Goal: Task Accomplishment & Management: Manage account settings

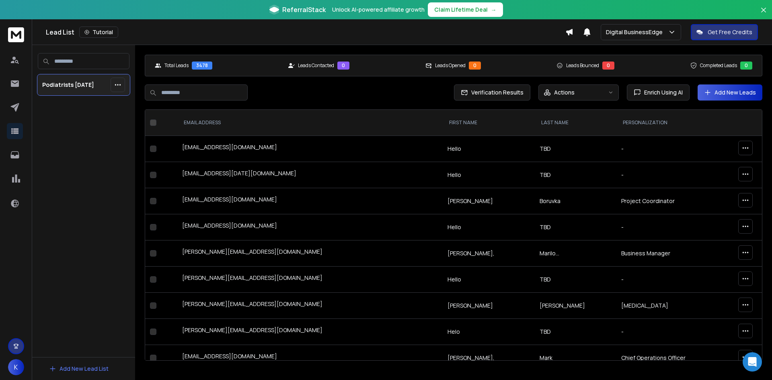
scroll to position [1873, 0]
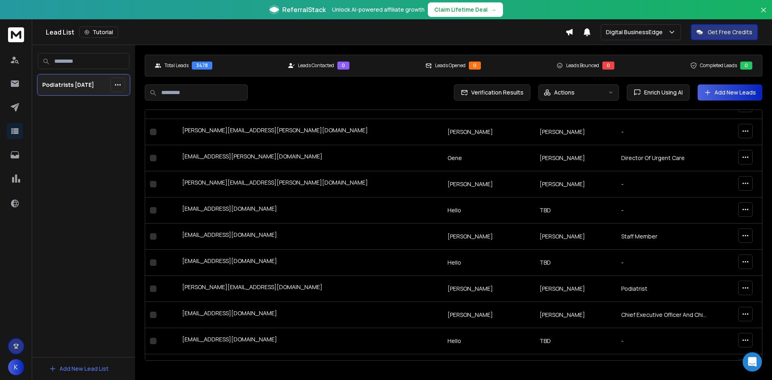
click at [73, 84] on p "Podiatrists [DATE]" at bounding box center [68, 85] width 52 height 8
click at [85, 369] on button "Add New Lead List" at bounding box center [79, 369] width 72 height 16
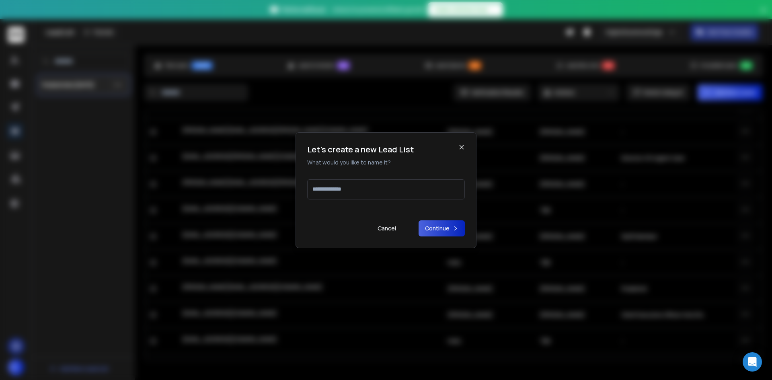
click at [335, 191] on input at bounding box center [386, 189] width 158 height 20
type input "**********"
click at [440, 229] on button "Continue" at bounding box center [442, 228] width 46 height 16
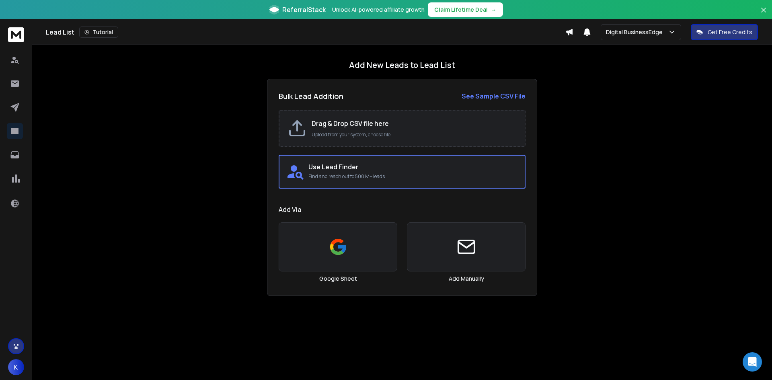
click at [346, 169] on h2 "Use Lead Finder" at bounding box center [413, 167] width 210 height 10
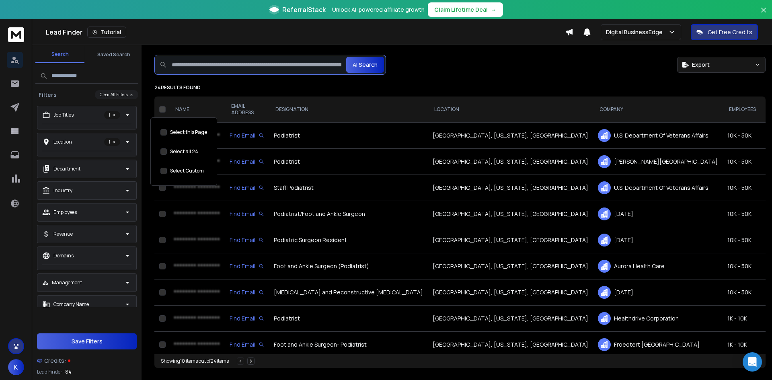
click at [166, 150] on button "Select this Page" at bounding box center [163, 151] width 6 height 6
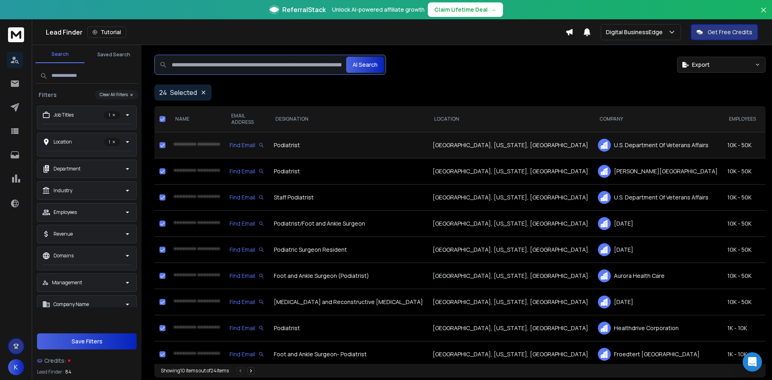
click at [232, 143] on div "Find Email" at bounding box center [247, 145] width 35 height 8
click at [231, 143] on div "Find Email" at bounding box center [247, 145] width 35 height 8
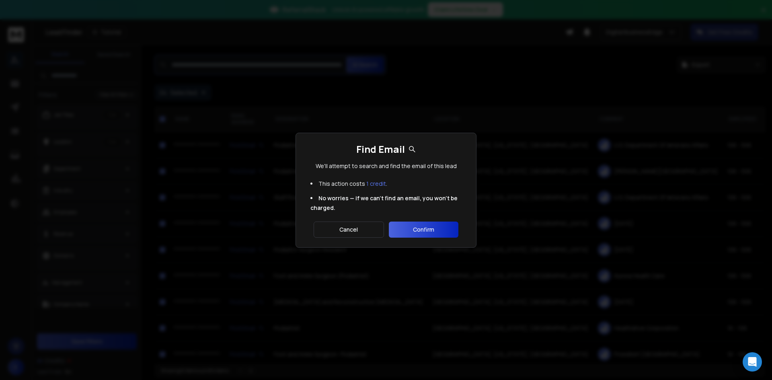
click at [429, 227] on button "Confirm" at bounding box center [424, 230] width 70 height 16
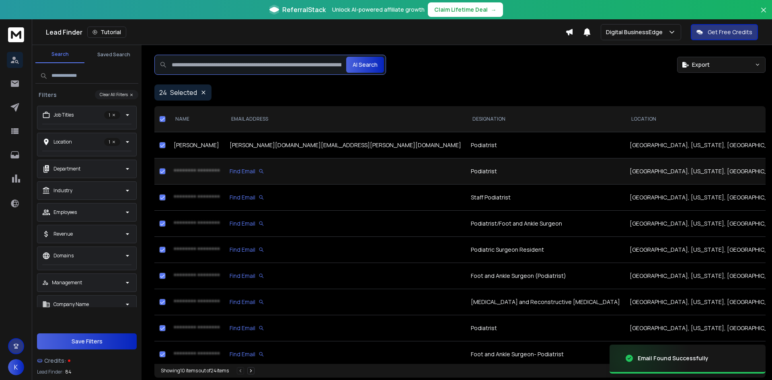
click at [242, 170] on div "Find Email" at bounding box center [346, 171] width 232 height 8
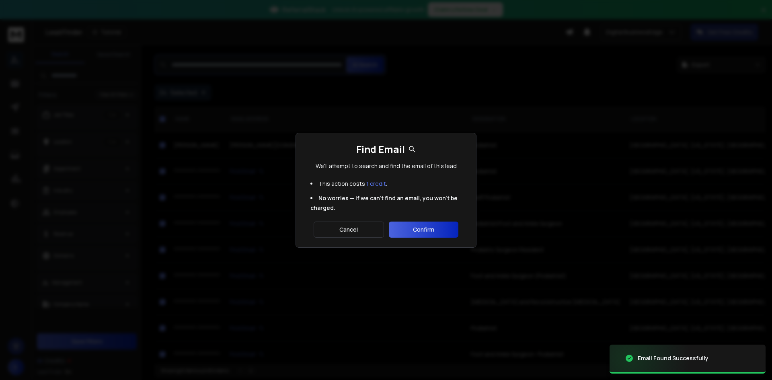
click at [424, 226] on button "Confirm" at bounding box center [424, 230] width 70 height 16
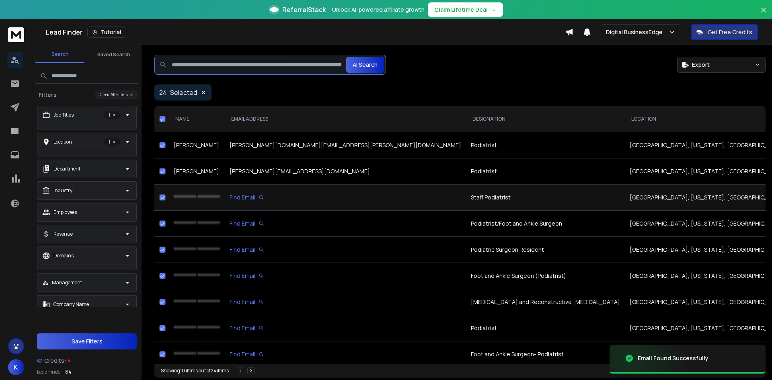
click at [242, 199] on div "Find Email" at bounding box center [346, 197] width 232 height 8
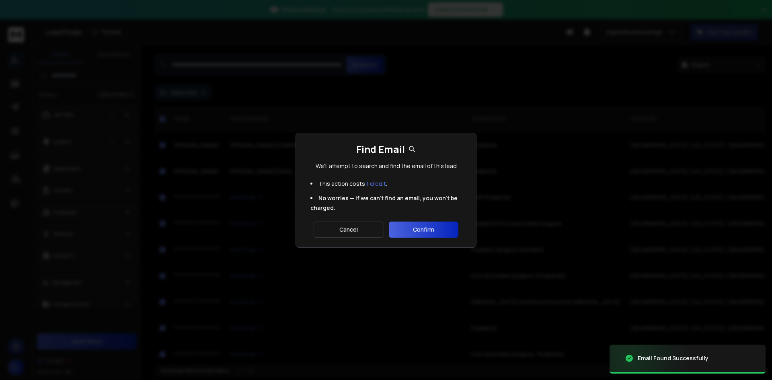
click at [415, 233] on button "Confirm" at bounding box center [424, 230] width 70 height 16
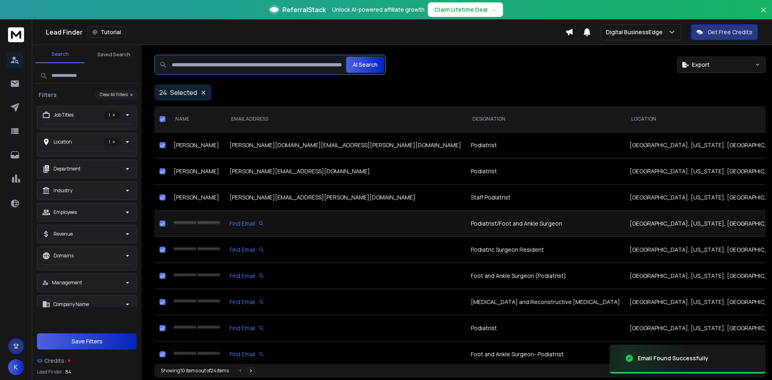
click at [236, 224] on div "Find Email" at bounding box center [346, 224] width 232 height 8
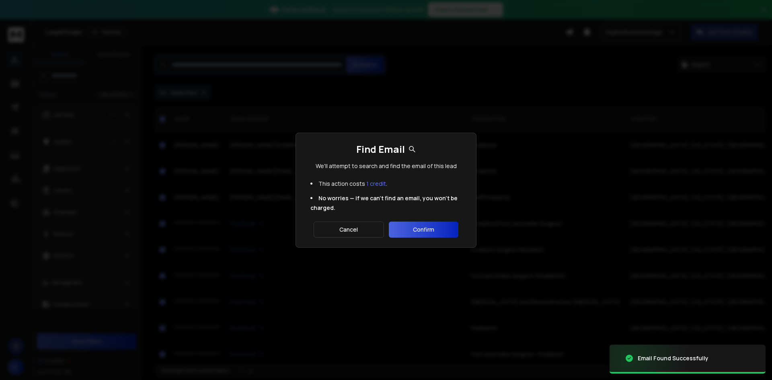
click at [419, 224] on button "Confirm" at bounding box center [424, 230] width 70 height 16
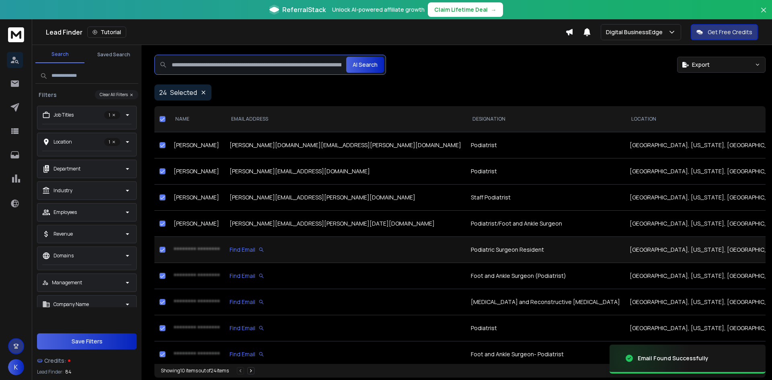
click at [247, 248] on div "Find Email" at bounding box center [346, 250] width 232 height 8
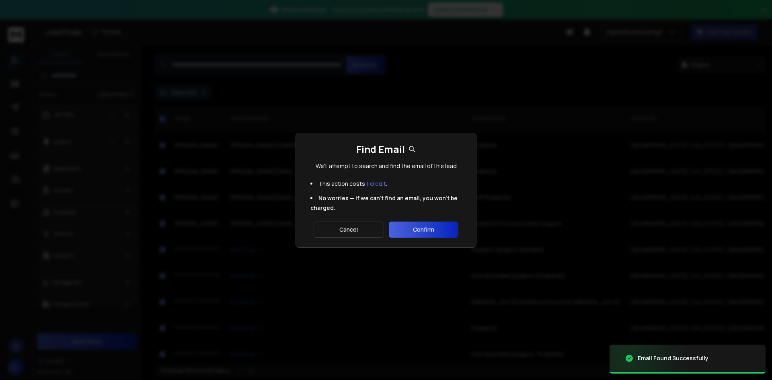
click at [407, 228] on button "Confirm" at bounding box center [424, 230] width 70 height 16
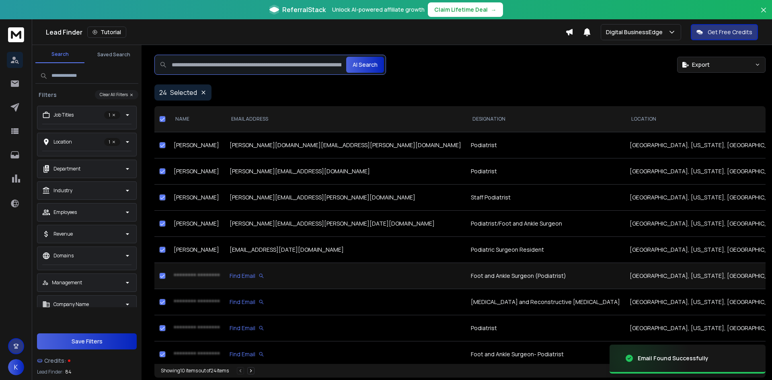
click at [250, 275] on div "Find Email" at bounding box center [346, 276] width 232 height 8
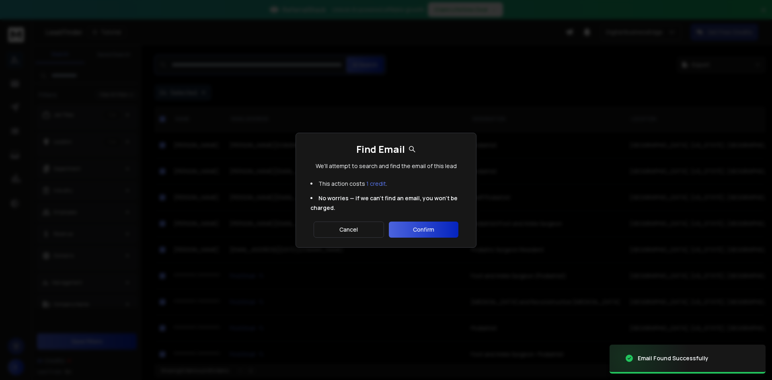
click at [421, 226] on button "Confirm" at bounding box center [424, 230] width 70 height 16
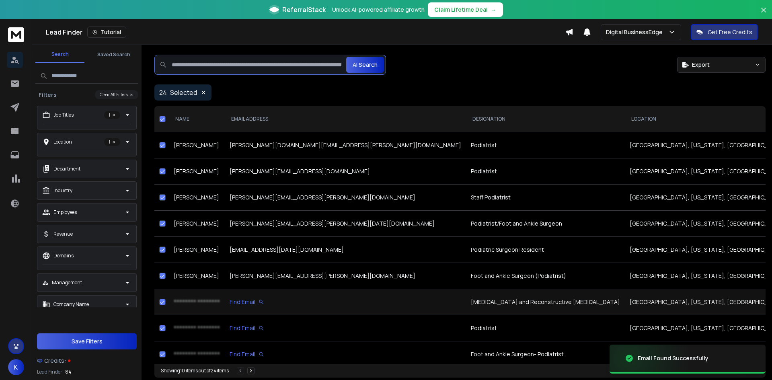
click at [246, 301] on div "Find Email" at bounding box center [346, 302] width 232 height 8
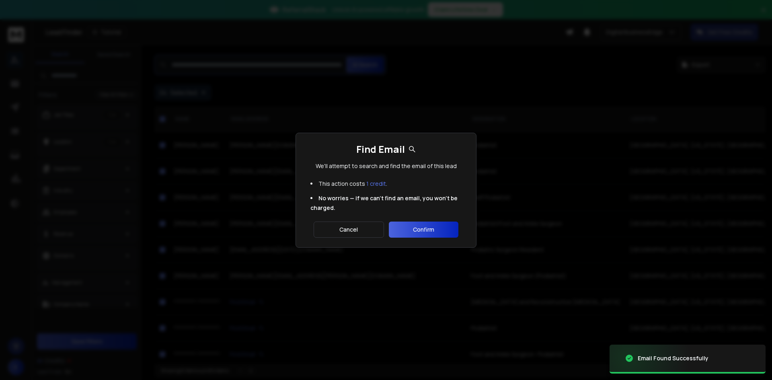
click at [408, 234] on button "Confirm" at bounding box center [424, 230] width 70 height 16
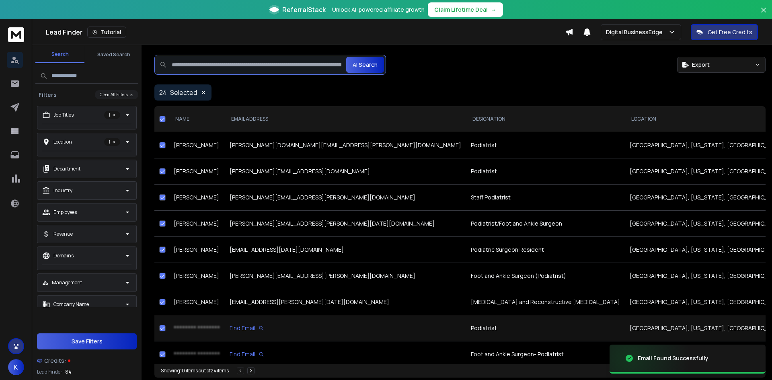
click at [243, 327] on div "Find Email" at bounding box center [346, 328] width 232 height 8
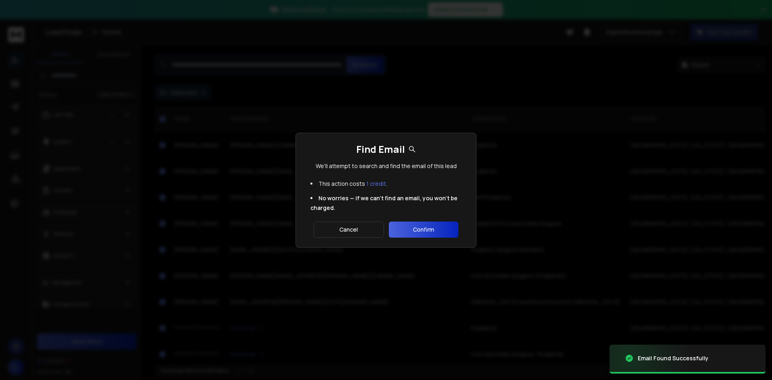
click at [401, 228] on button "Confirm" at bounding box center [424, 230] width 70 height 16
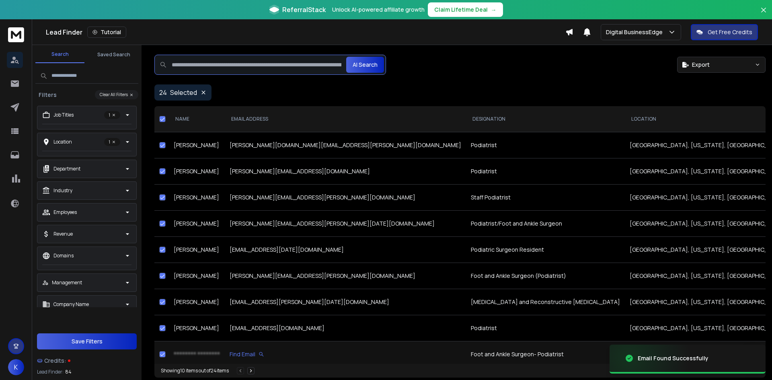
click at [242, 351] on div "Find Email" at bounding box center [346, 354] width 232 height 8
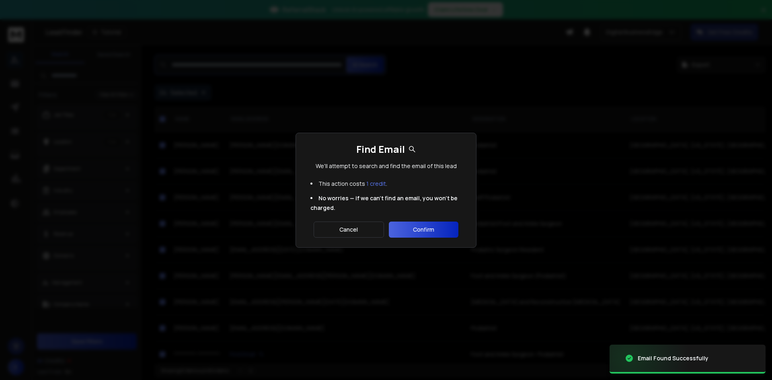
click at [423, 234] on button "Confirm" at bounding box center [424, 230] width 70 height 16
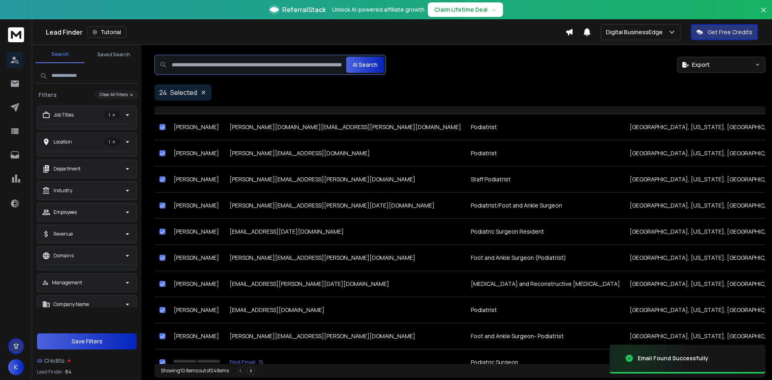
scroll to position [34, 0]
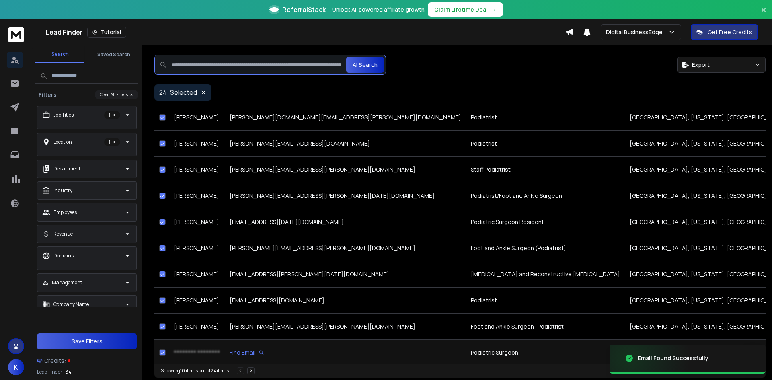
click at [247, 349] on div "Find Email" at bounding box center [346, 353] width 232 height 8
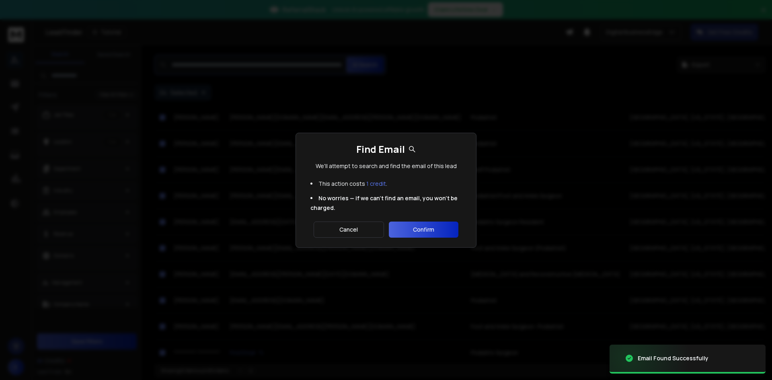
click at [405, 230] on button "Confirm" at bounding box center [424, 230] width 70 height 16
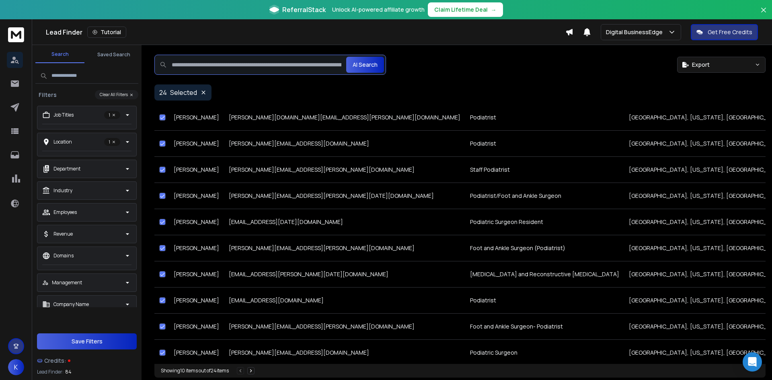
click at [254, 372] on icon at bounding box center [251, 371] width 6 height 6
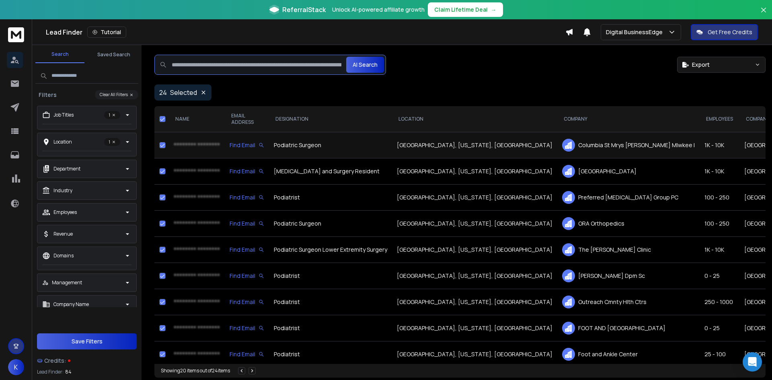
click at [238, 147] on div "Find Email" at bounding box center [247, 145] width 35 height 8
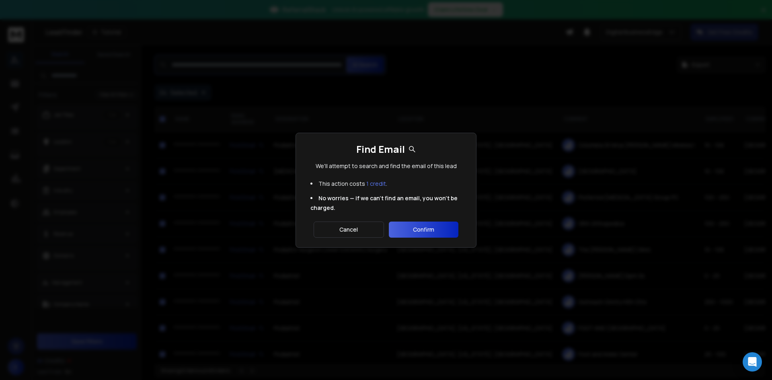
click at [448, 230] on button "Confirm" at bounding box center [424, 230] width 70 height 16
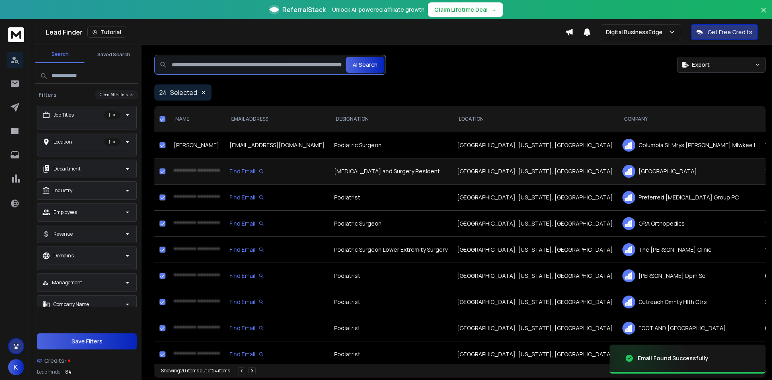
click at [247, 168] on div "Find Email" at bounding box center [277, 171] width 95 height 8
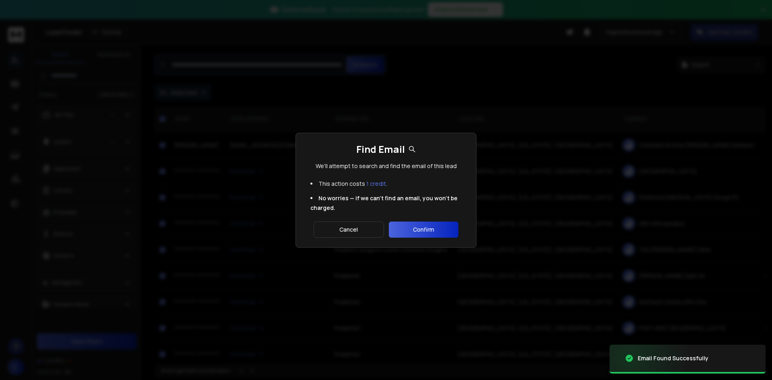
click at [411, 219] on div "Find Email We'll attempt to search and find the email of this lead This action …" at bounding box center [386, 190] width 180 height 114
click at [417, 228] on button "Confirm" at bounding box center [424, 230] width 70 height 16
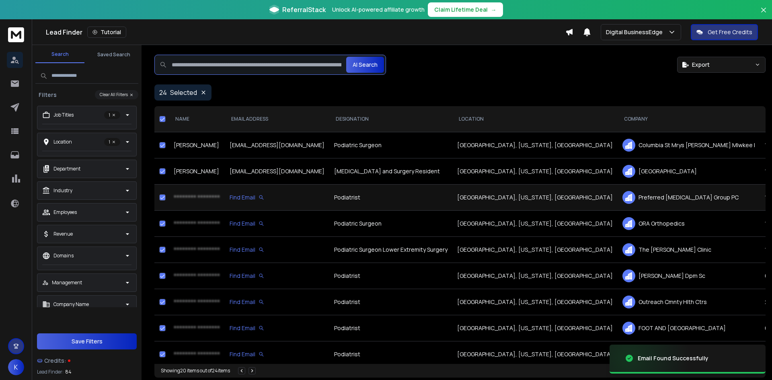
click at [256, 197] on div "Find Email" at bounding box center [277, 197] width 95 height 8
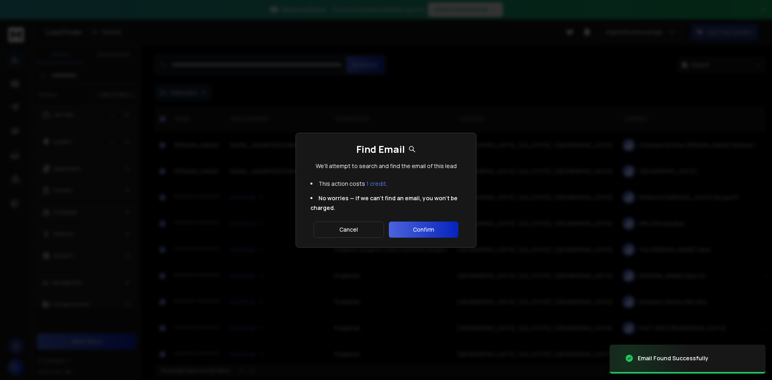
click at [425, 227] on button "Confirm" at bounding box center [424, 230] width 70 height 16
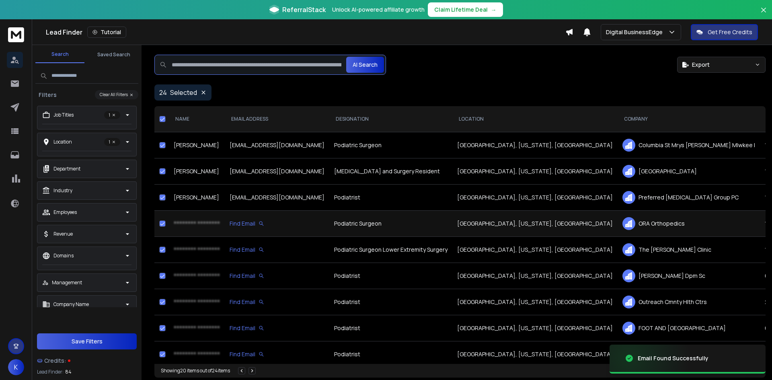
click at [262, 222] on div "Find Email" at bounding box center [277, 224] width 95 height 8
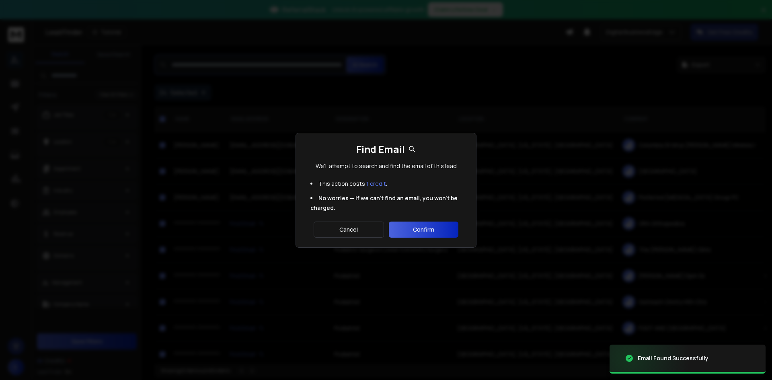
click at [427, 236] on button "Confirm" at bounding box center [424, 230] width 70 height 16
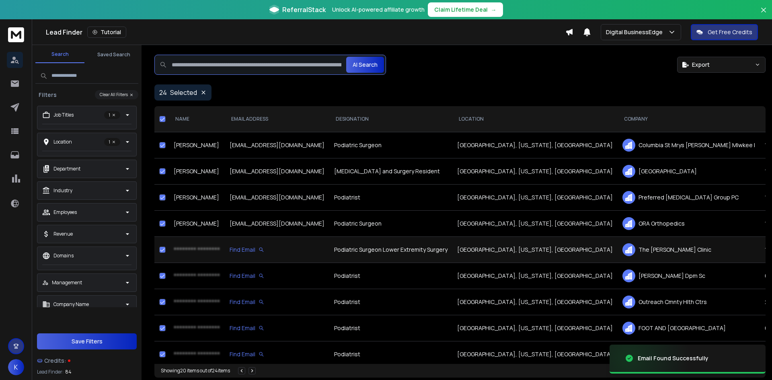
click at [261, 248] on div "Find Email" at bounding box center [277, 250] width 95 height 8
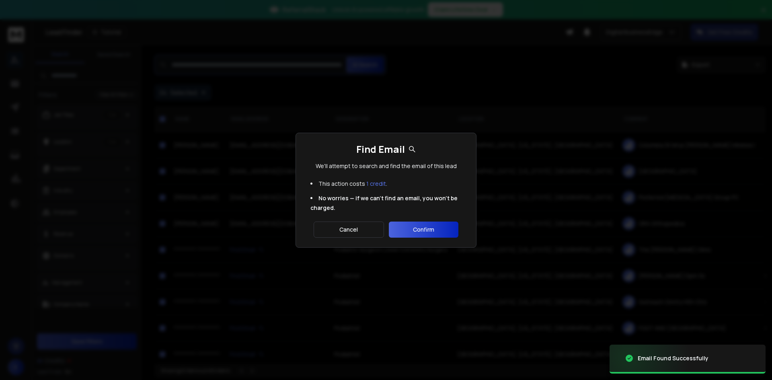
click at [427, 229] on button "Confirm" at bounding box center [424, 230] width 70 height 16
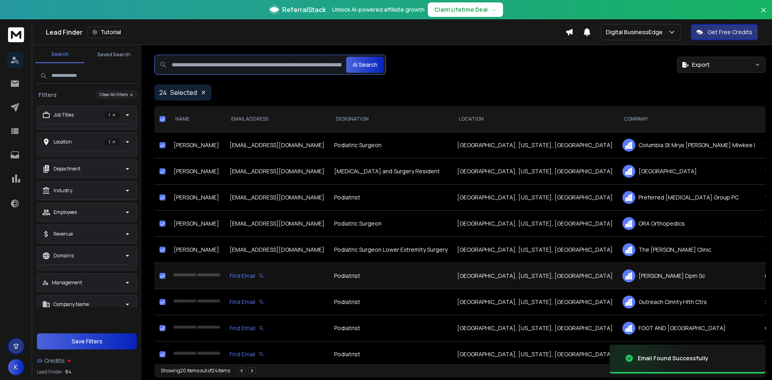
click at [258, 277] on div "Find Email" at bounding box center [277, 276] width 95 height 8
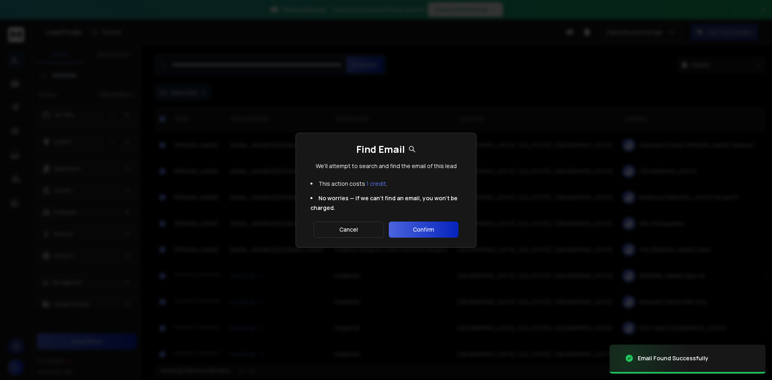
click at [434, 228] on button "Confirm" at bounding box center [424, 230] width 70 height 16
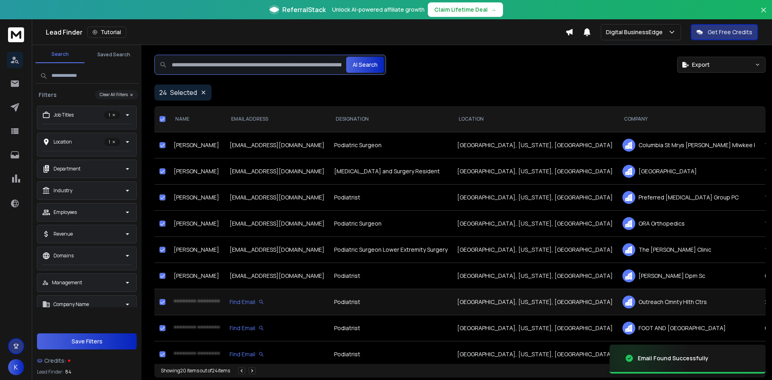
click at [259, 301] on div "Find Email" at bounding box center [277, 302] width 95 height 8
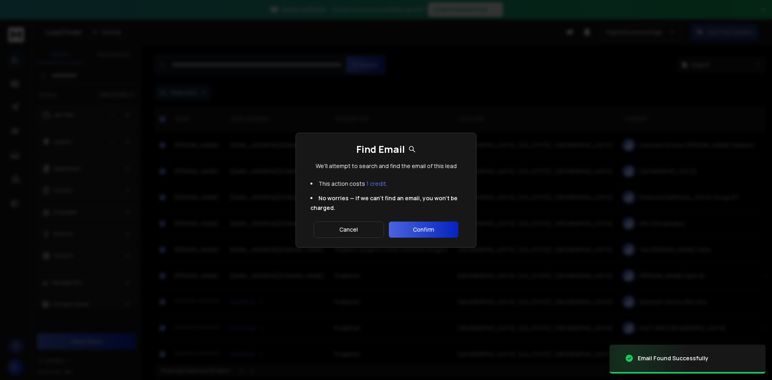
click at [422, 231] on button "Confirm" at bounding box center [424, 230] width 70 height 16
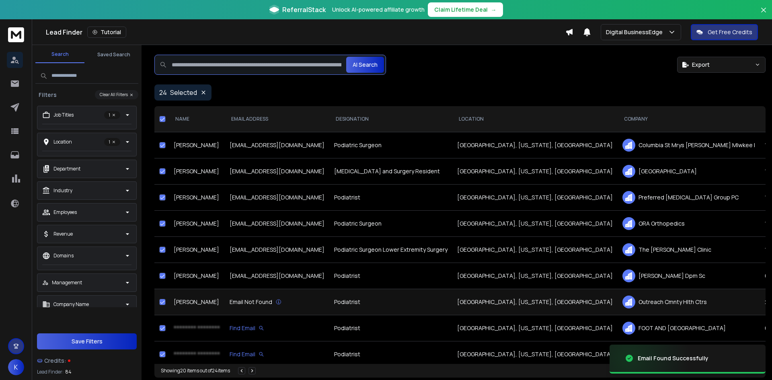
click at [261, 302] on div "Email Not Found" at bounding box center [277, 302] width 95 height 8
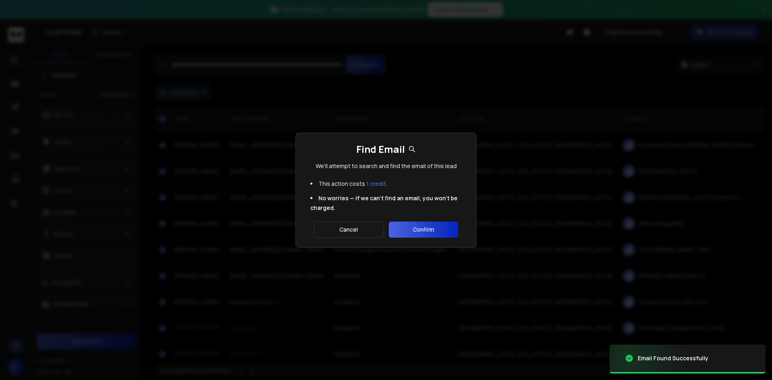
click at [451, 233] on button "Confirm" at bounding box center [424, 230] width 70 height 16
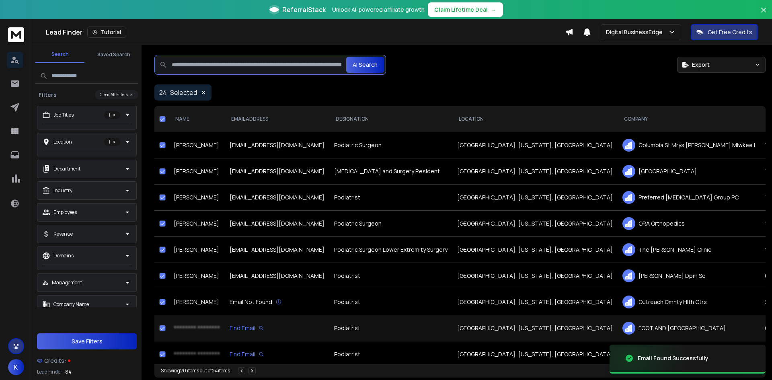
click at [264, 322] on td "Find Email" at bounding box center [277, 328] width 105 height 26
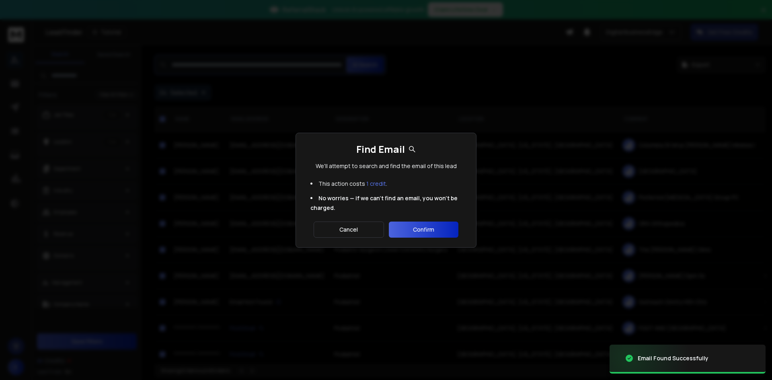
click at [410, 223] on button "Confirm" at bounding box center [424, 230] width 70 height 16
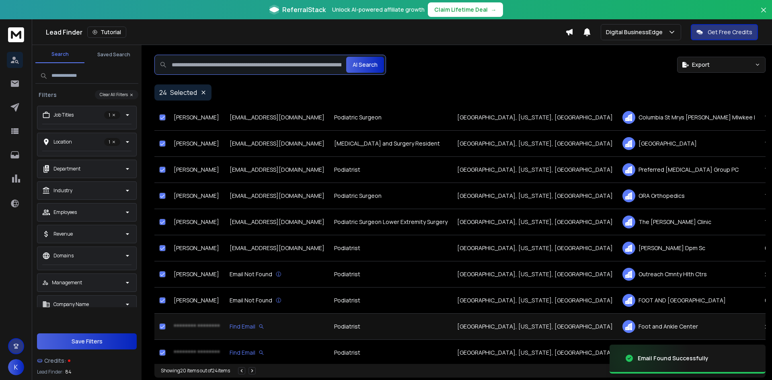
click at [260, 323] on div "Find Email" at bounding box center [277, 327] width 95 height 8
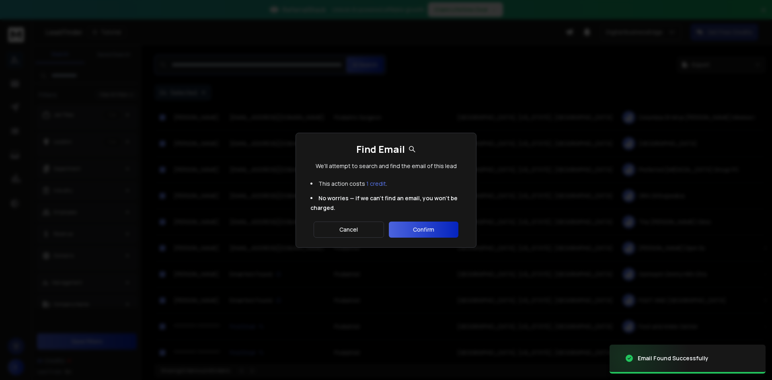
click at [409, 226] on button "Confirm" at bounding box center [424, 230] width 70 height 16
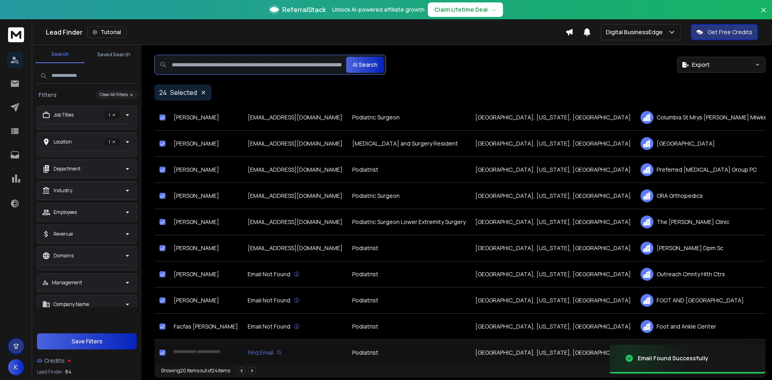
click at [266, 341] on td "Find Email" at bounding box center [295, 353] width 105 height 26
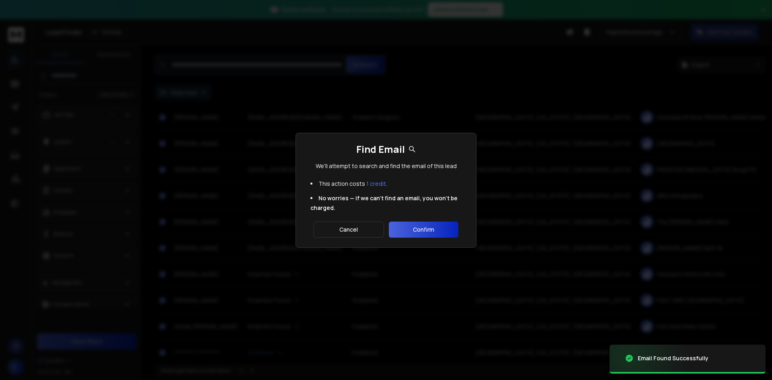
click at [434, 234] on button "Confirm" at bounding box center [424, 230] width 70 height 16
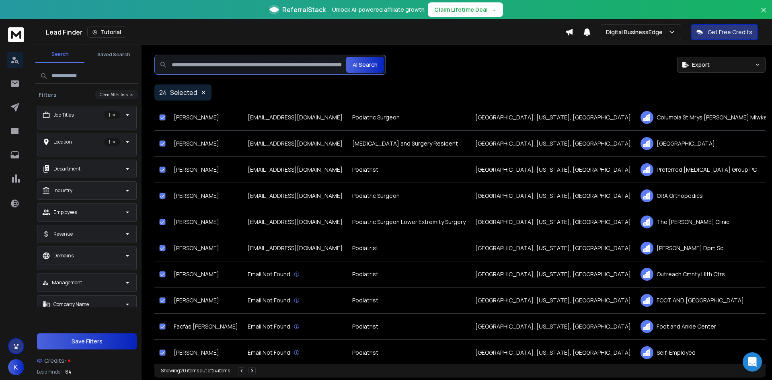
click at [255, 371] on icon at bounding box center [252, 371] width 6 height 6
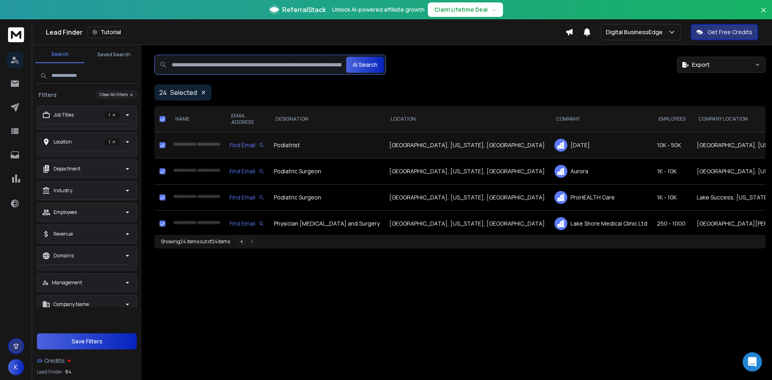
click at [239, 150] on td "Find Email" at bounding box center [247, 145] width 44 height 26
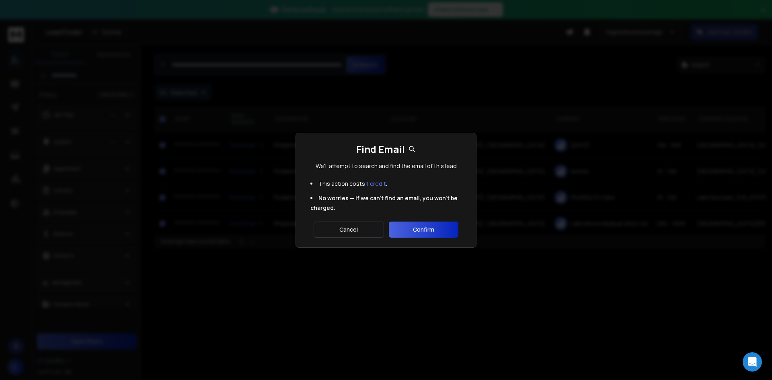
click at [411, 227] on button "Confirm" at bounding box center [424, 230] width 70 height 16
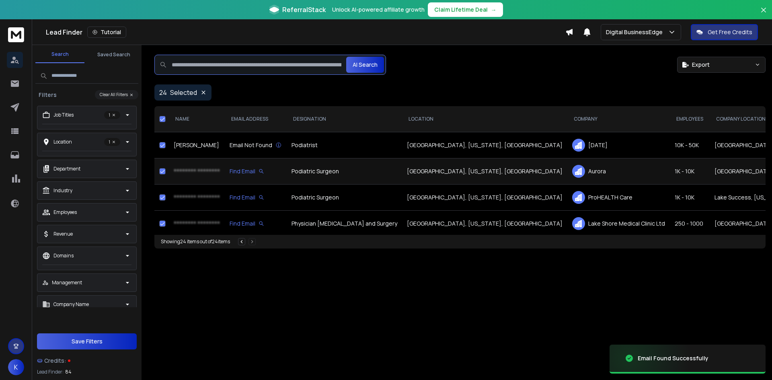
click at [242, 166] on td "Find Email" at bounding box center [256, 171] width 62 height 26
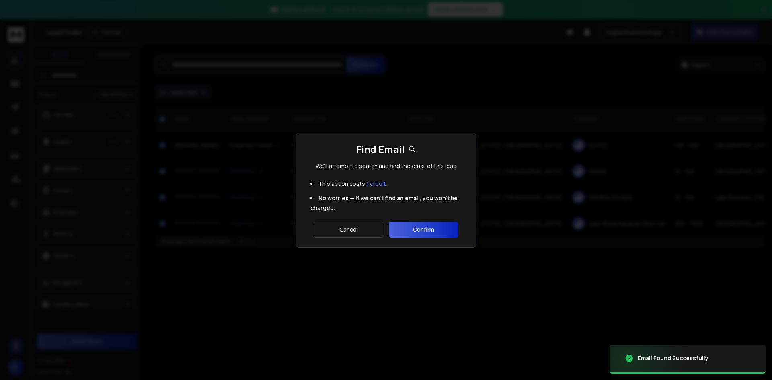
click at [409, 225] on button "Confirm" at bounding box center [424, 230] width 70 height 16
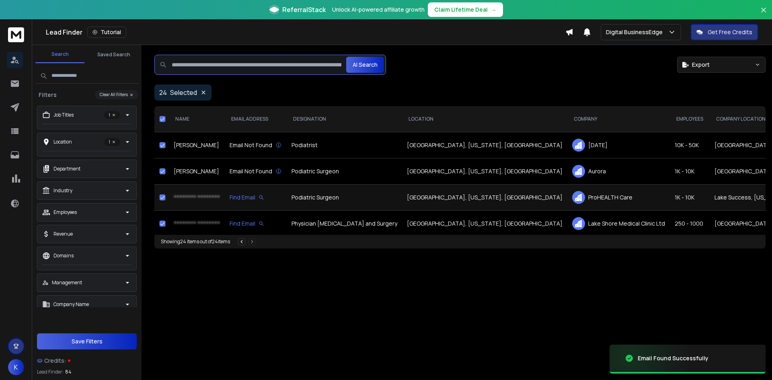
click at [255, 197] on div "Find Email" at bounding box center [256, 197] width 52 height 8
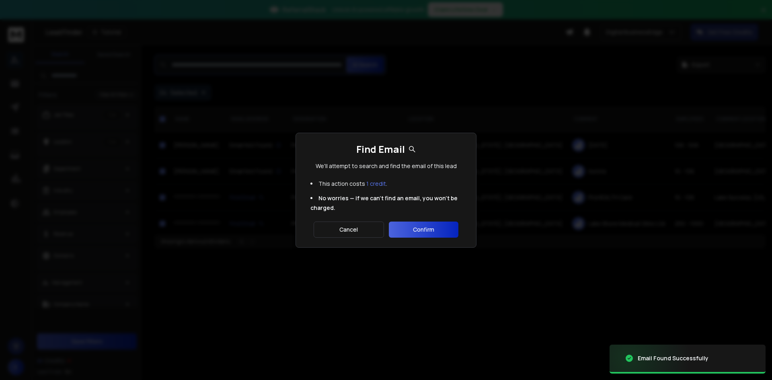
click at [412, 228] on button "Confirm" at bounding box center [424, 230] width 70 height 16
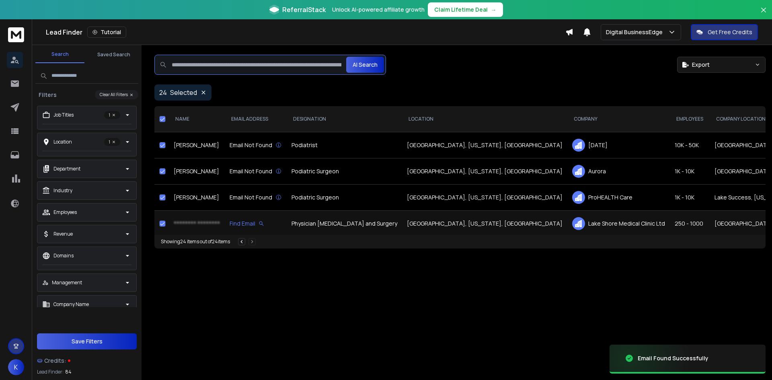
click at [258, 219] on td "Find Email" at bounding box center [256, 224] width 62 height 26
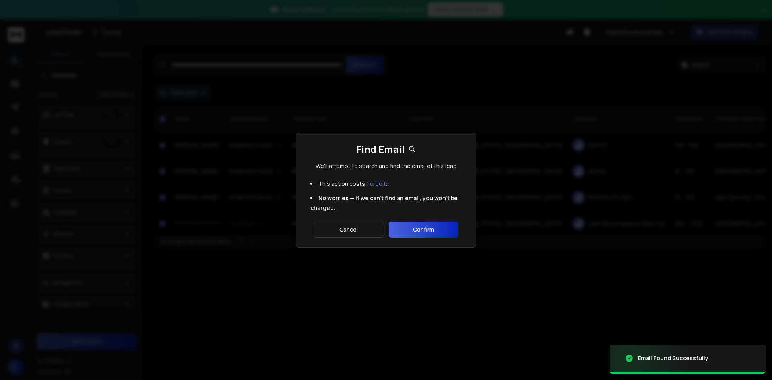
click at [413, 226] on button "Confirm" at bounding box center [424, 230] width 70 height 16
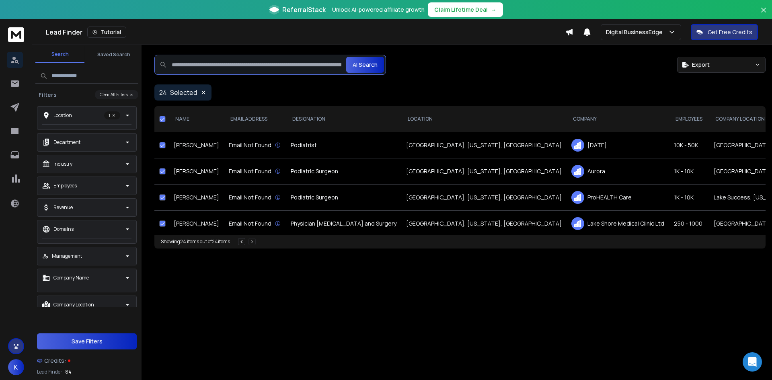
scroll to position [39, 0]
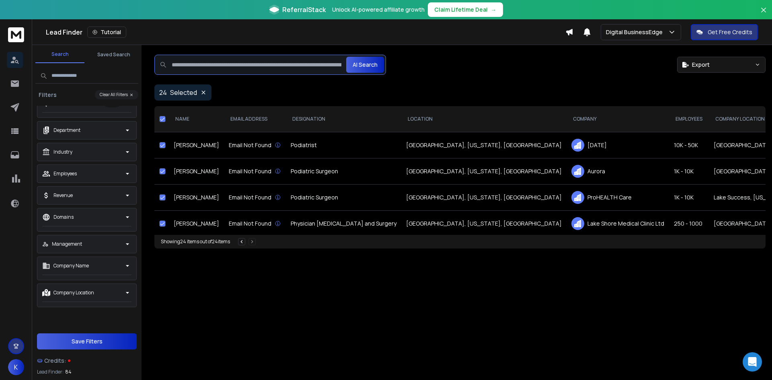
click at [91, 345] on button "Save Filters" at bounding box center [87, 341] width 100 height 16
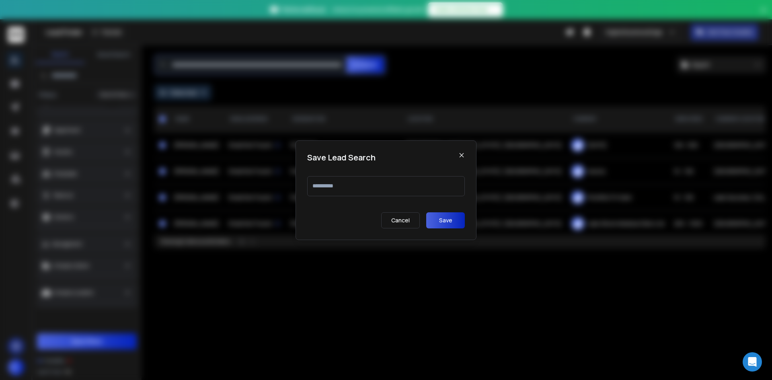
click at [338, 188] on input at bounding box center [386, 186] width 158 height 20
type input "**********"
click at [446, 219] on button "Save" at bounding box center [445, 220] width 39 height 16
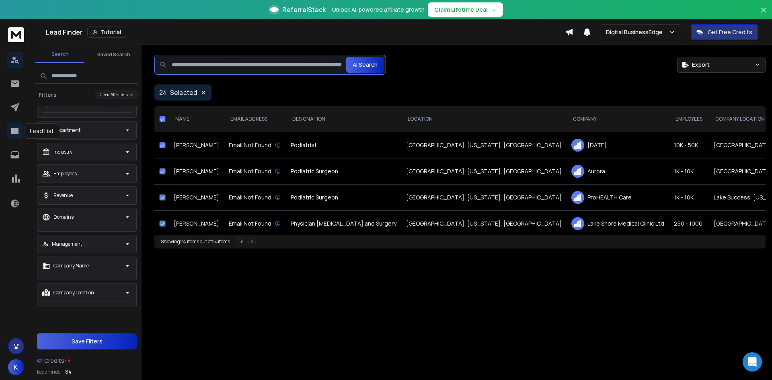
click at [14, 131] on icon at bounding box center [14, 131] width 7 height 6
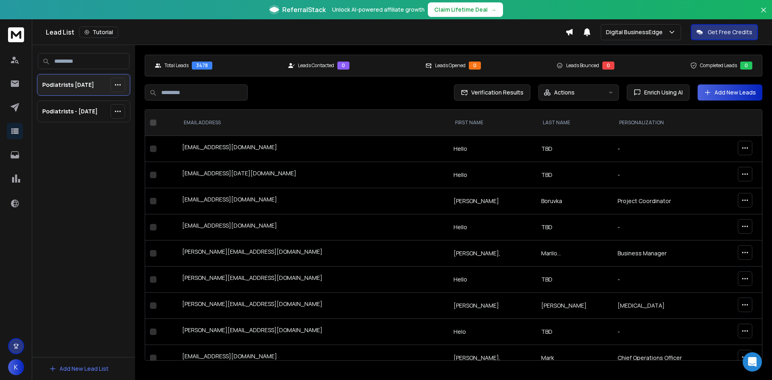
click at [81, 109] on p "Podiatrists - [DATE]" at bounding box center [69, 111] width 55 height 8
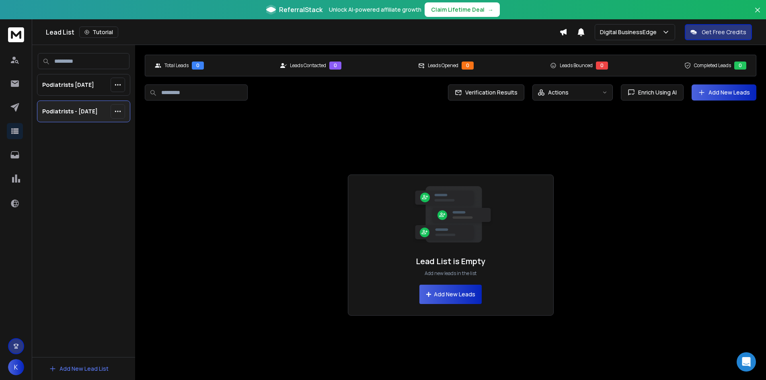
click at [442, 296] on button "Add New Leads" at bounding box center [450, 294] width 62 height 19
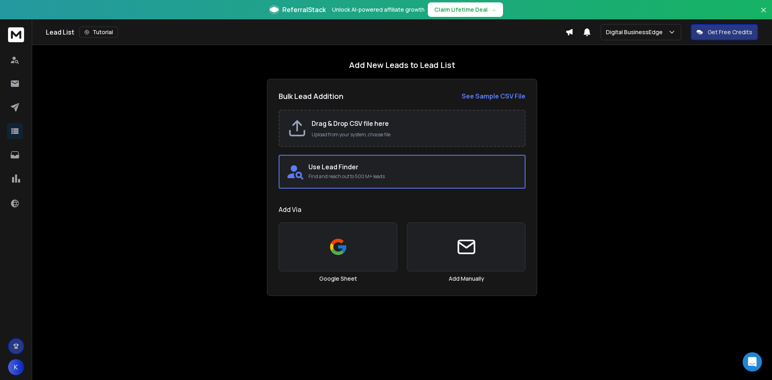
click at [337, 175] on p "Find and reach out to 500 M+ leads" at bounding box center [413, 176] width 210 height 6
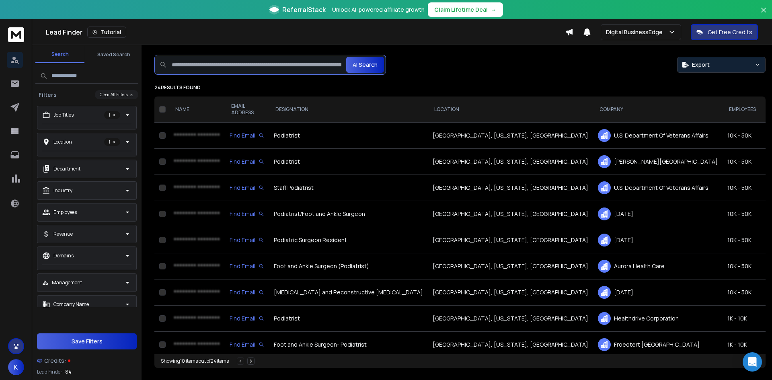
click at [744, 65] on div "Export" at bounding box center [716, 65] width 69 height 8
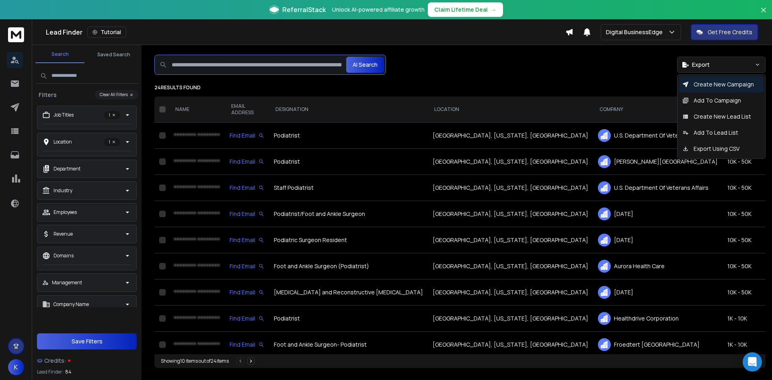
click at [717, 86] on p "Create New Campaign" at bounding box center [724, 84] width 64 height 11
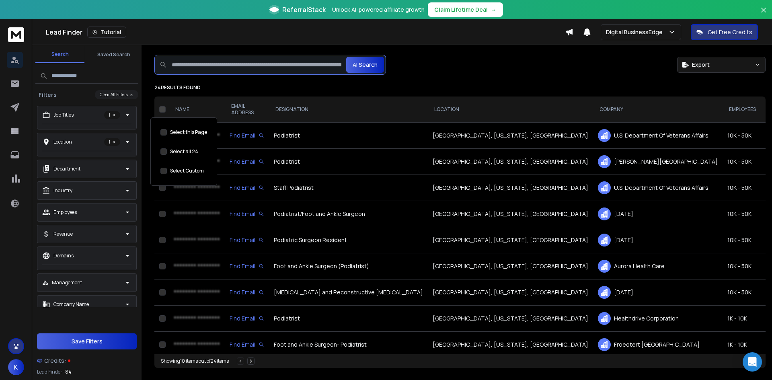
click at [163, 111] on button "Select this Page" at bounding box center [162, 109] width 6 height 6
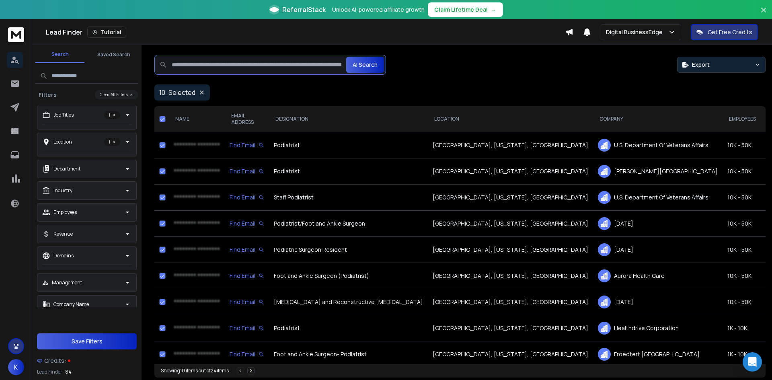
click at [752, 67] on button "Export" at bounding box center [721, 65] width 88 height 16
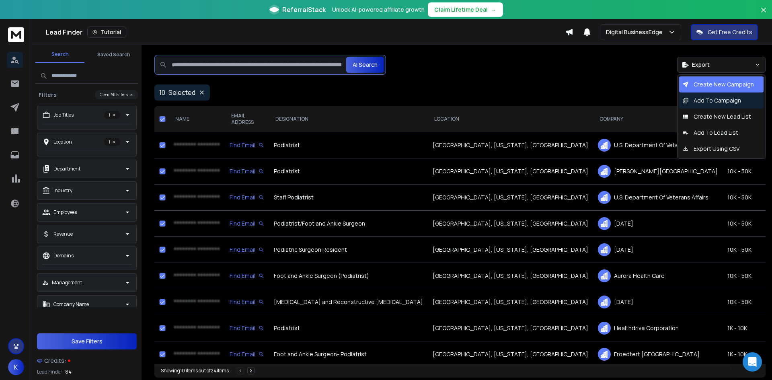
click at [712, 102] on p "Add To Campaign" at bounding box center [717, 100] width 51 height 11
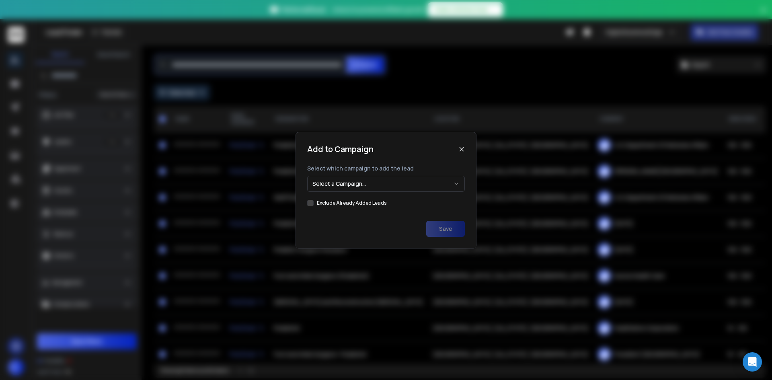
click at [454, 183] on icon "button" at bounding box center [456, 184] width 6 height 6
click at [459, 149] on icon at bounding box center [461, 149] width 6 height 6
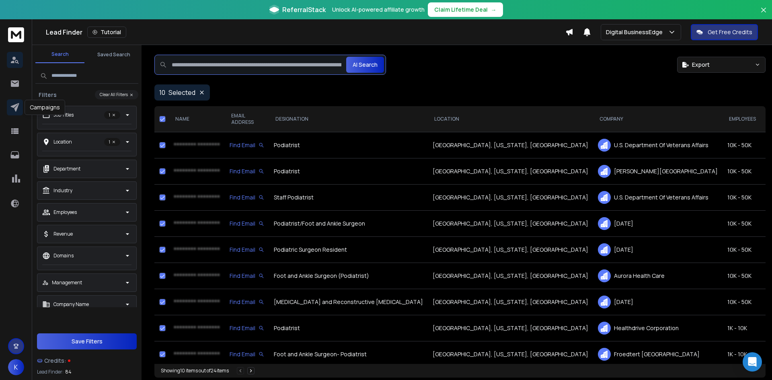
click at [18, 105] on icon at bounding box center [14, 107] width 8 height 8
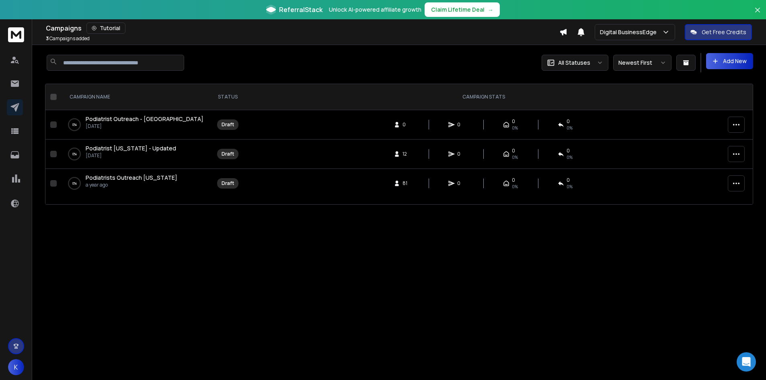
click at [120, 119] on span "Podiatrist Outreach - [GEOGRAPHIC_DATA]" at bounding box center [145, 119] width 118 height 8
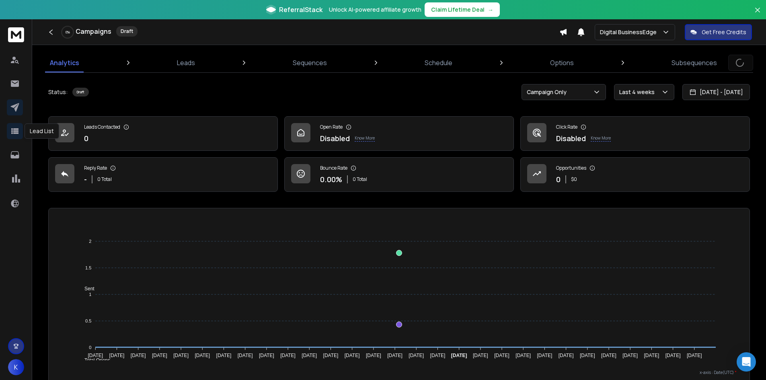
click at [16, 131] on icon at bounding box center [14, 131] width 7 height 6
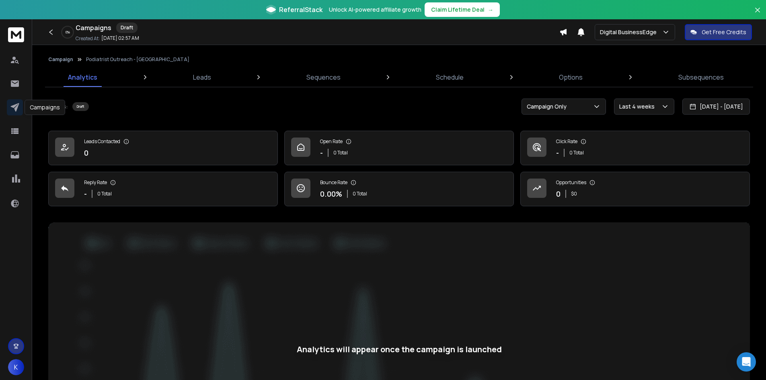
click at [17, 111] on icon at bounding box center [15, 108] width 10 height 10
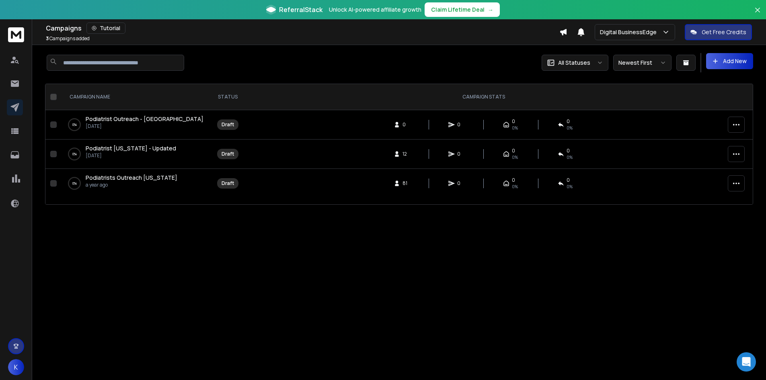
click at [716, 61] on icon at bounding box center [715, 61] width 4 height 4
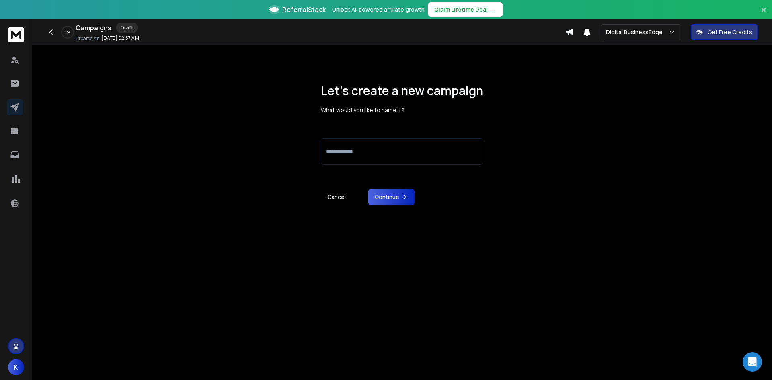
click at [345, 154] on input at bounding box center [402, 151] width 162 height 27
type input "**********"
drag, startPoint x: 406, startPoint y: 153, endPoint x: 360, endPoint y: 148, distance: 45.7
click at [360, 148] on input "**********" at bounding box center [402, 151] width 162 height 27
